Goal: Task Accomplishment & Management: Use online tool/utility

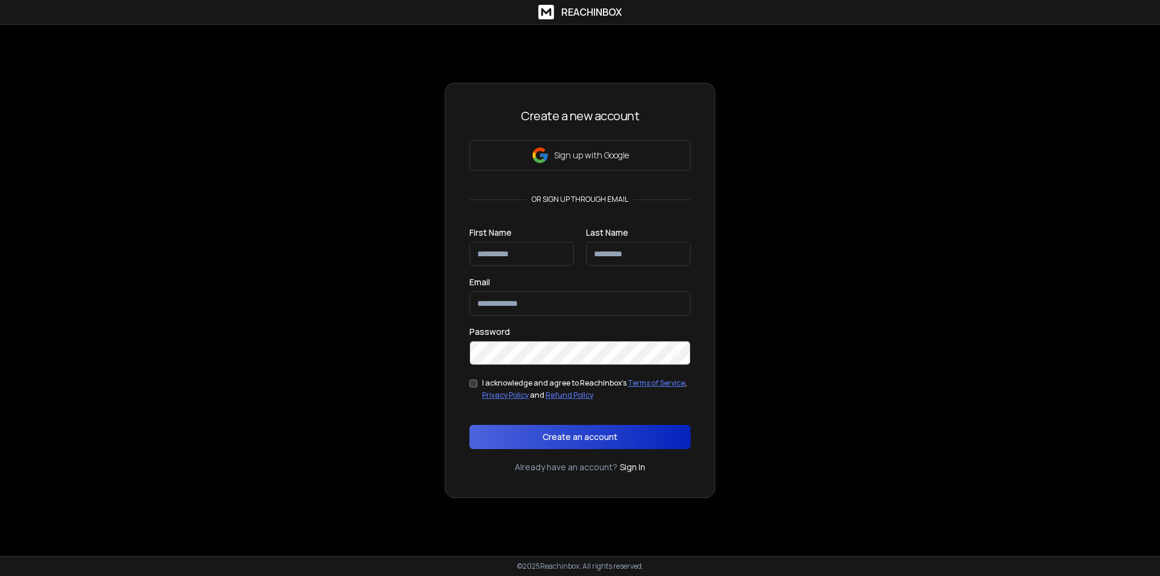
click at [622, 77] on button "Later" at bounding box center [618, 78] width 54 height 30
click at [815, 227] on div "Welcome to ReachInbox 10x your leads, meetings and deals. Create a new account …" at bounding box center [580, 290] width 1160 height 483
click at [634, 463] on link "Sign In" at bounding box center [632, 467] width 25 height 12
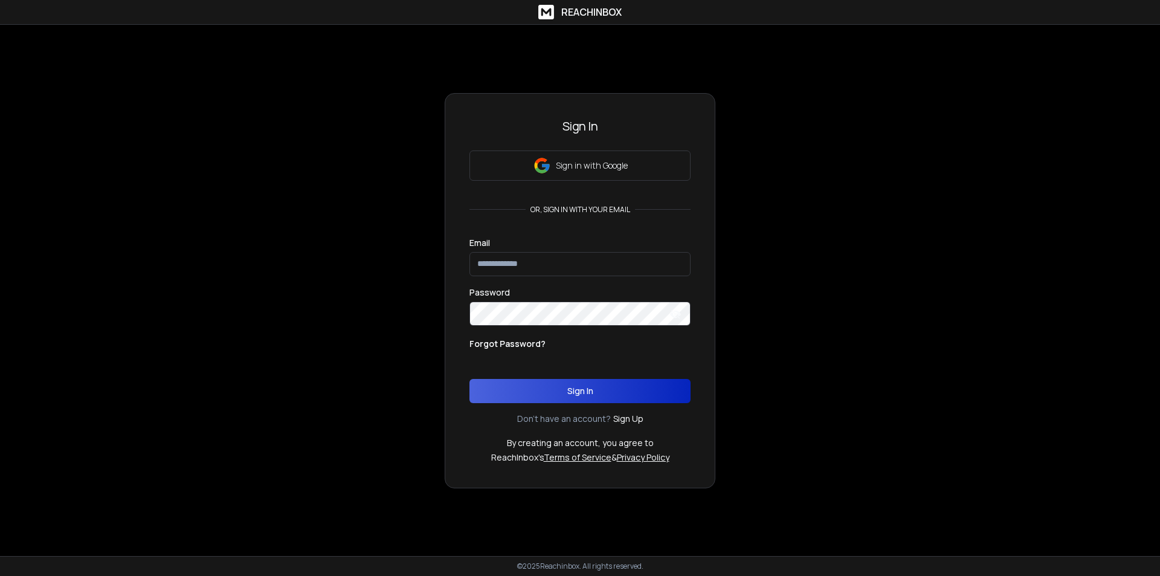
type input "**********"
click at [682, 318] on div at bounding box center [679, 314] width 18 height 11
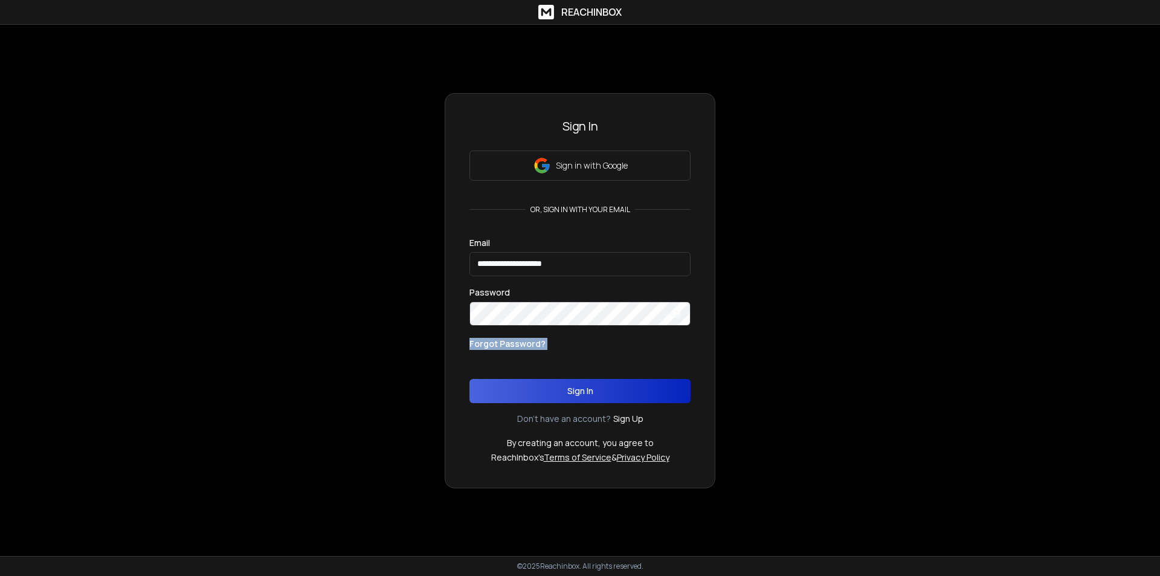
click at [596, 396] on button "Sign In" at bounding box center [579, 391] width 221 height 24
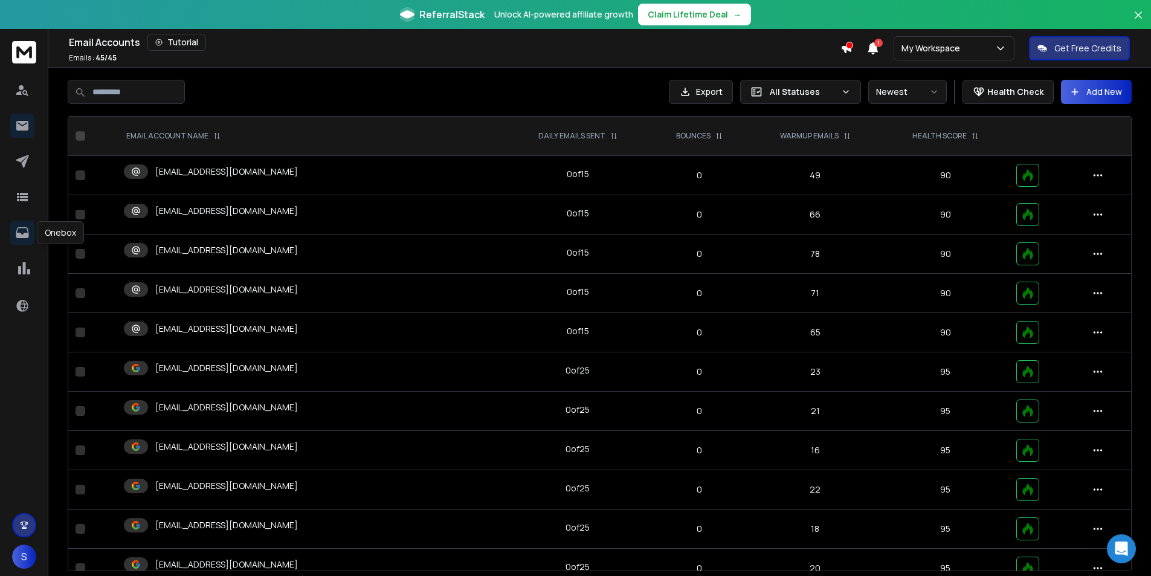
click at [19, 242] on link at bounding box center [22, 233] width 24 height 24
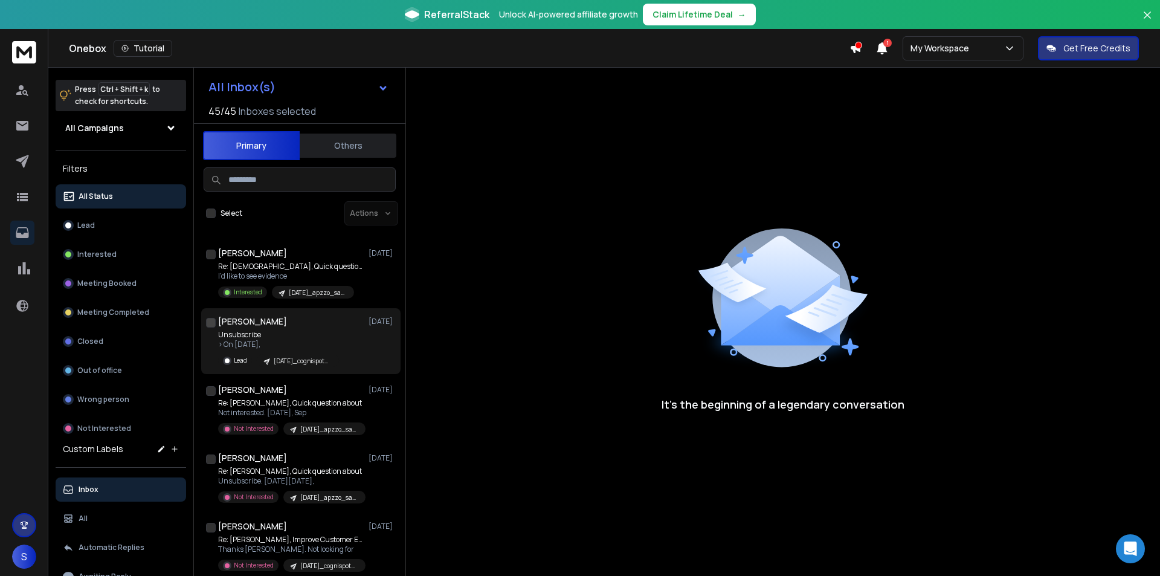
click at [260, 337] on p "Unsubscribe" at bounding box center [278, 335] width 121 height 10
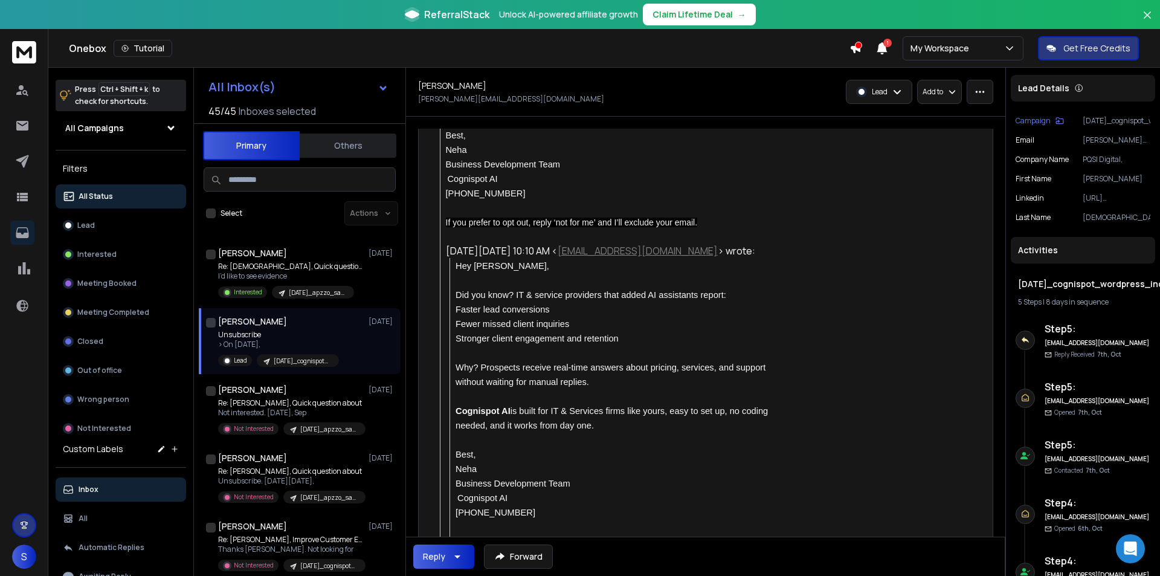
scroll to position [1269, 0]
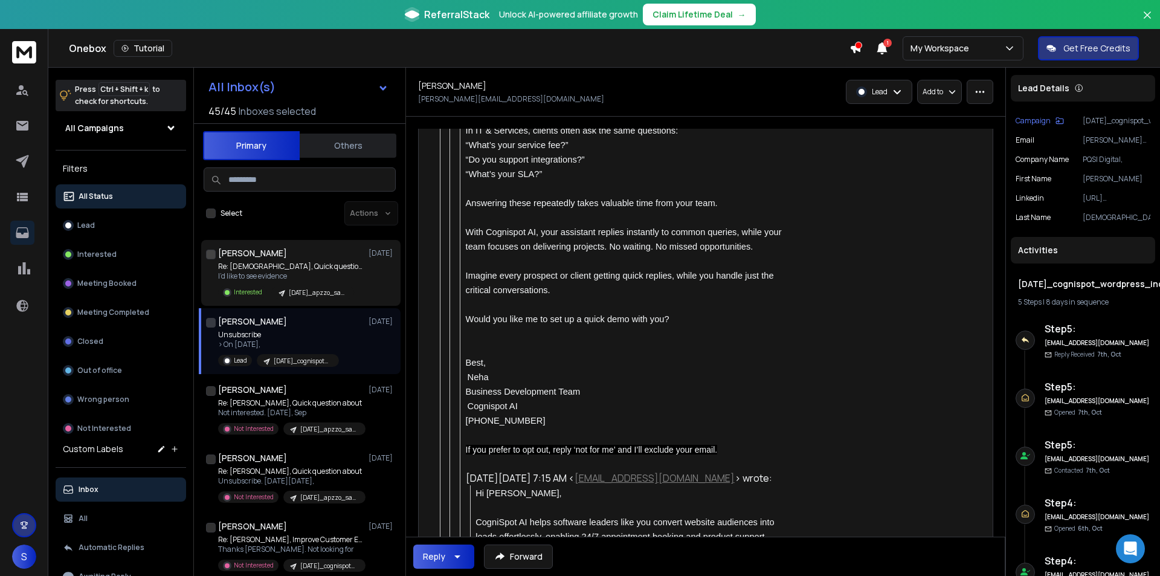
click at [263, 247] on div "[PERSON_NAME] [DATE] Re: [PERSON_NAME], Quick question about I’d like to see ev…" at bounding box center [300, 273] width 199 height 66
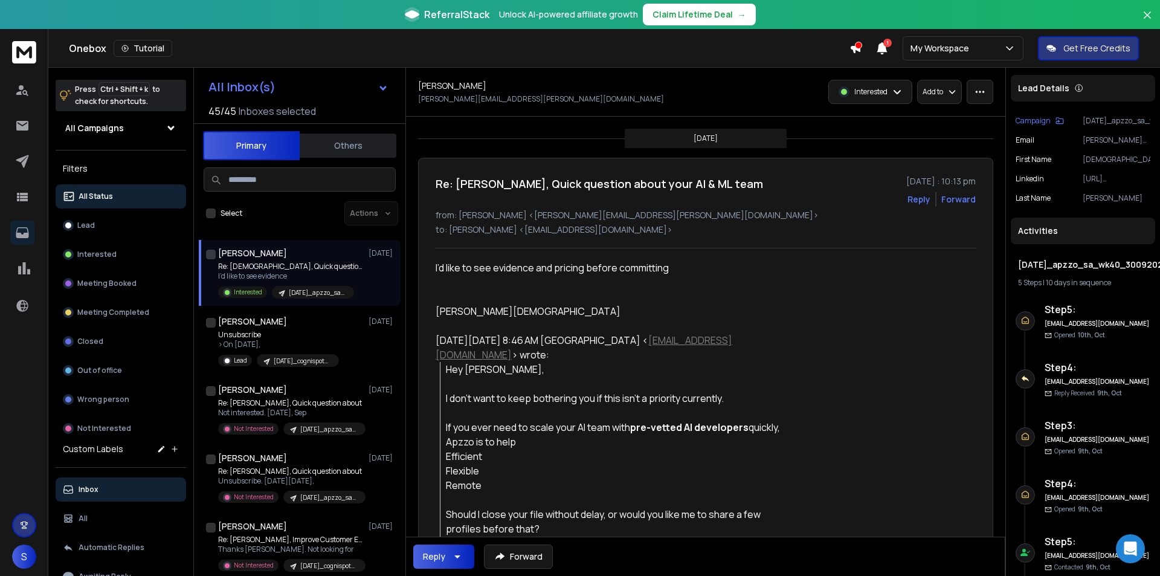
click at [446, 233] on p "to: [PERSON_NAME] <[EMAIL_ADDRESS][DOMAIN_NAME]>" at bounding box center [706, 230] width 540 height 12
click at [450, 230] on p "to: [PERSON_NAME] <[EMAIL_ADDRESS][DOMAIN_NAME]>" at bounding box center [706, 230] width 540 height 12
click at [610, 226] on p "to: [PERSON_NAME] <[EMAIL_ADDRESS][DOMAIN_NAME]>" at bounding box center [706, 230] width 540 height 12
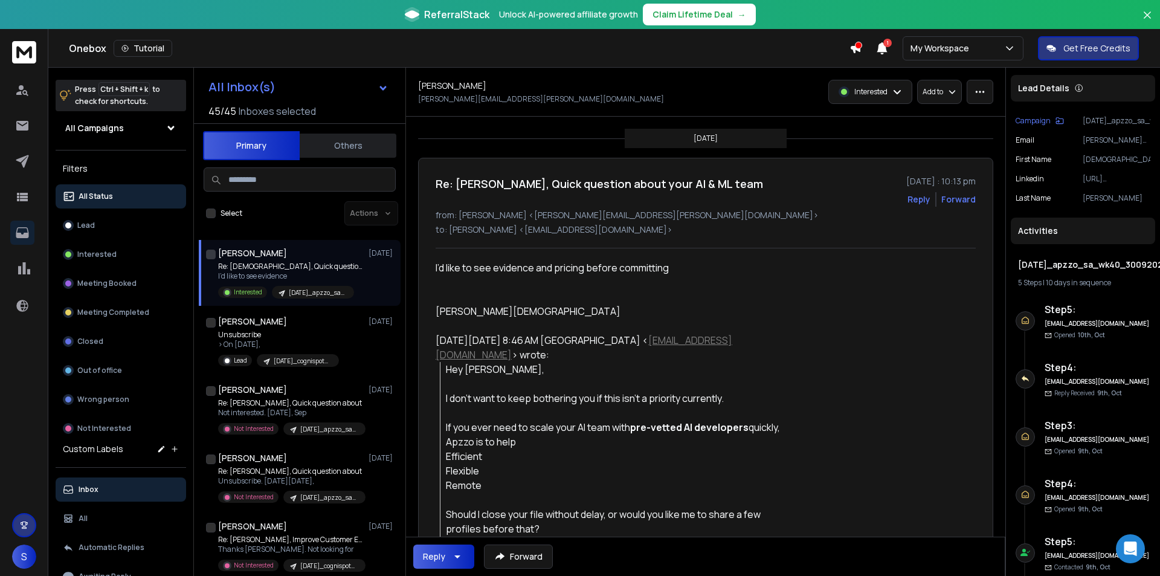
click at [483, 233] on p "to: [PERSON_NAME] <[EMAIL_ADDRESS][DOMAIN_NAME]>" at bounding box center [706, 230] width 540 height 12
click at [484, 233] on p "to: [PERSON_NAME] <[EMAIL_ADDRESS][DOMAIN_NAME]>" at bounding box center [706, 230] width 540 height 12
copy p "[EMAIL_ADDRESS][DOMAIN_NAME]>"
